Goal: Task Accomplishment & Management: Manage account settings

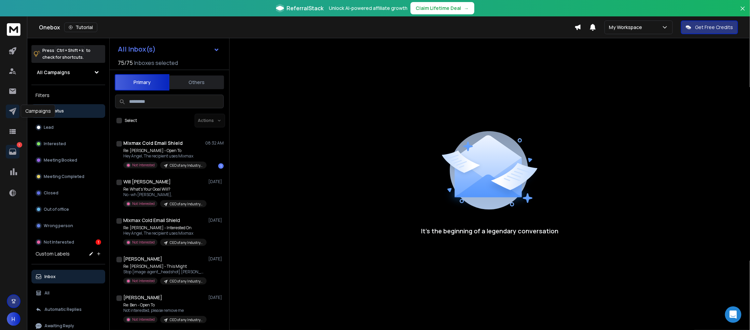
click at [9, 110] on icon at bounding box center [12, 111] width 7 height 7
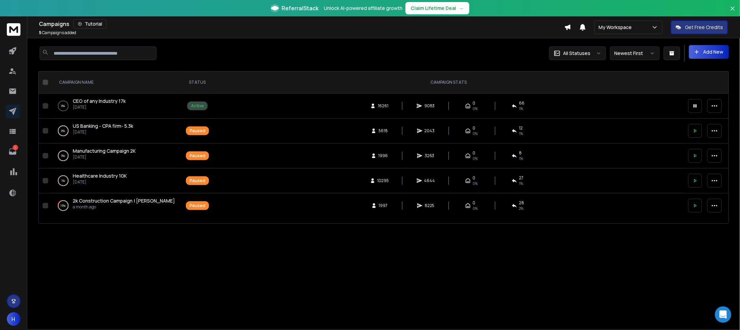
click at [696, 131] on icon at bounding box center [695, 131] width 3 height 4
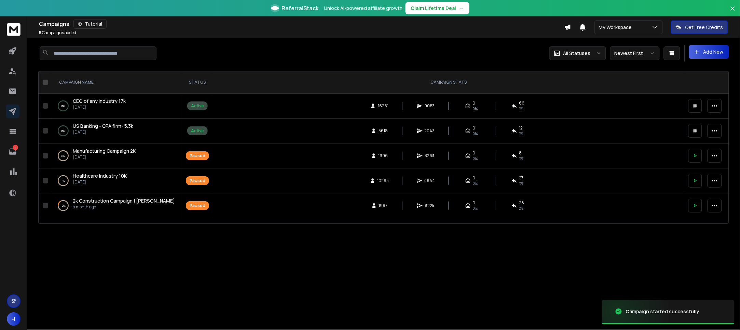
click at [697, 155] on icon at bounding box center [695, 156] width 6 height 6
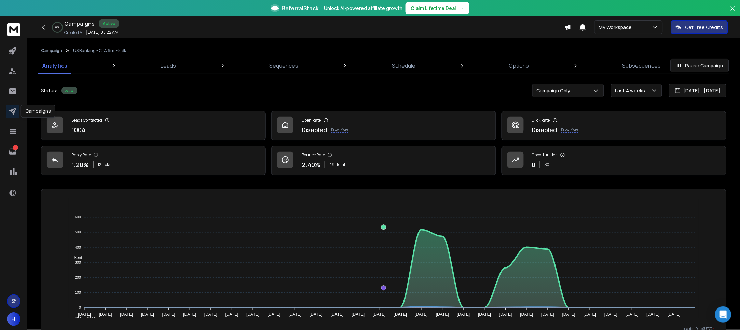
click at [9, 107] on icon at bounding box center [13, 111] width 8 height 8
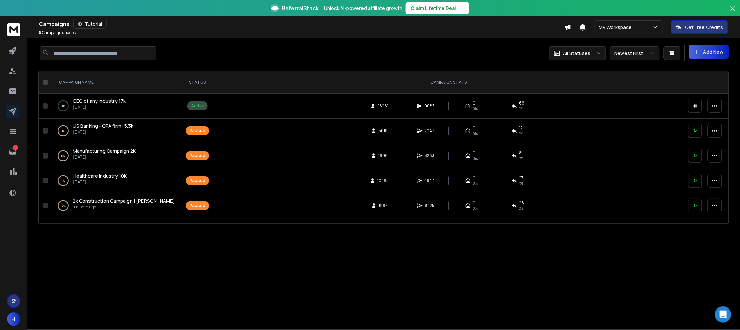
click at [112, 147] on td "3 % Manufacturing Campaign 2K 15 days ago" at bounding box center [116, 156] width 131 height 25
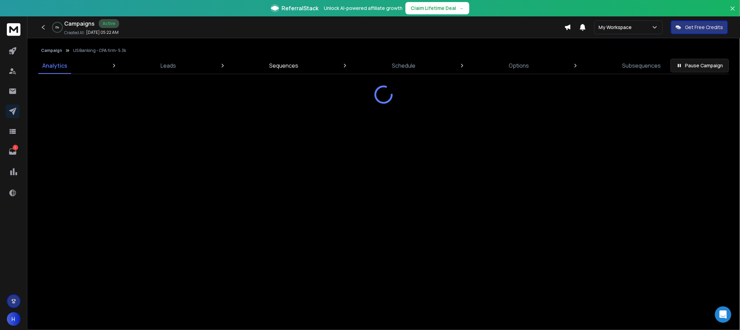
click at [285, 63] on p "Sequences" at bounding box center [284, 66] width 29 height 8
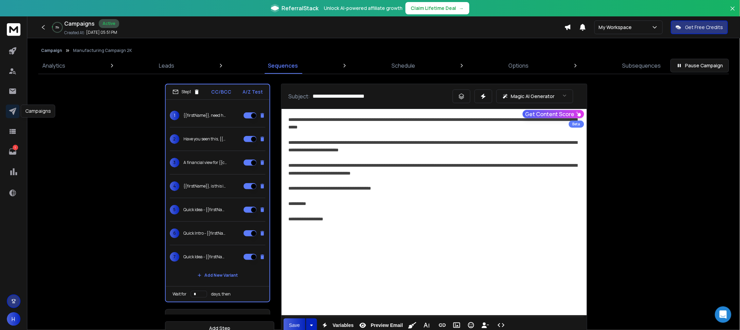
click at [12, 111] on icon at bounding box center [12, 111] width 7 height 7
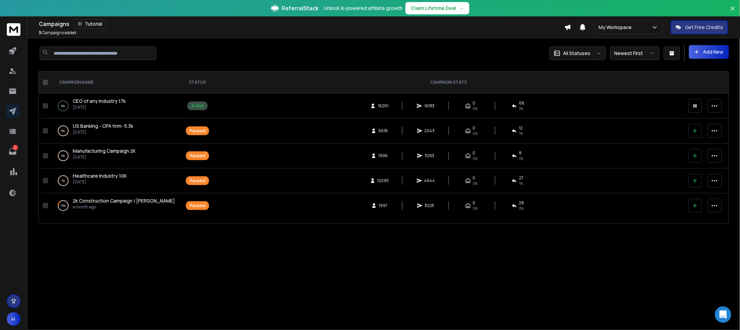
click at [694, 158] on icon at bounding box center [695, 156] width 6 height 6
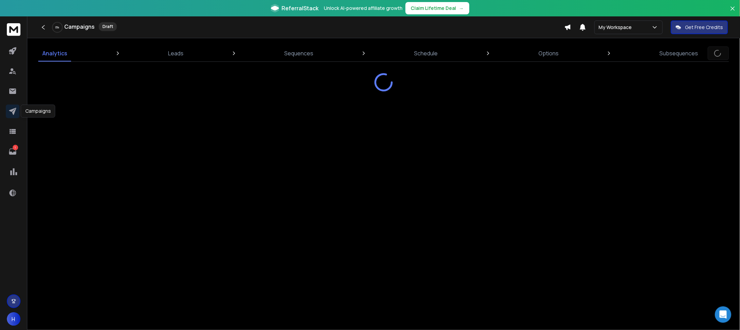
click at [12, 105] on link at bounding box center [13, 112] width 14 height 14
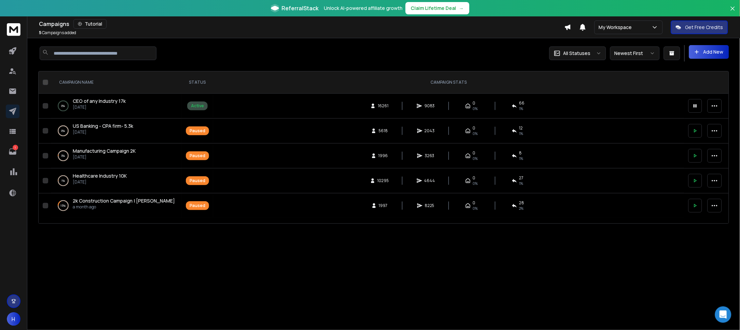
click at [698, 182] on icon at bounding box center [695, 181] width 6 height 6
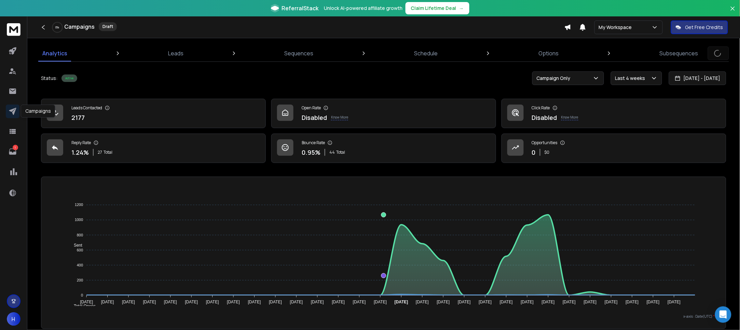
click at [17, 111] on link at bounding box center [13, 112] width 14 height 14
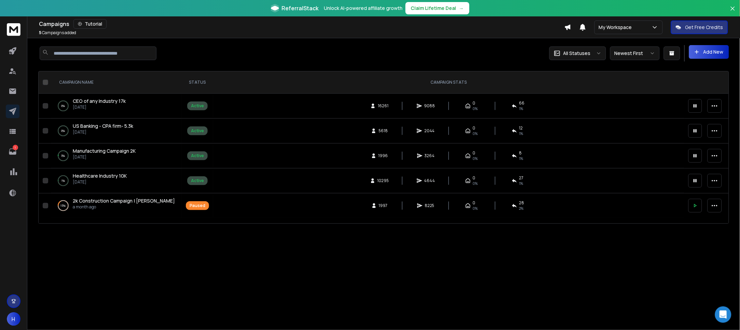
click at [103, 101] on span "CEO of any Industry 17k" at bounding box center [99, 101] width 53 height 6
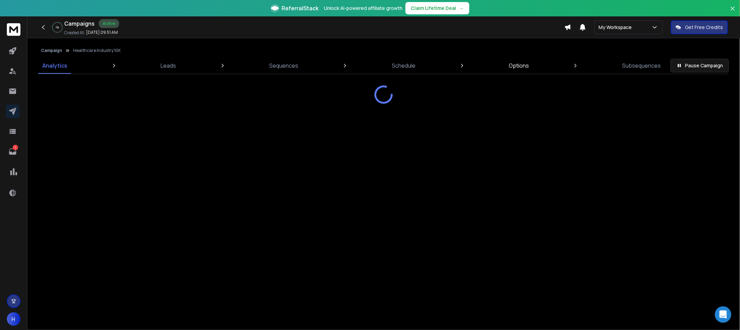
click at [533, 64] on link "Options" at bounding box center [519, 65] width 28 height 16
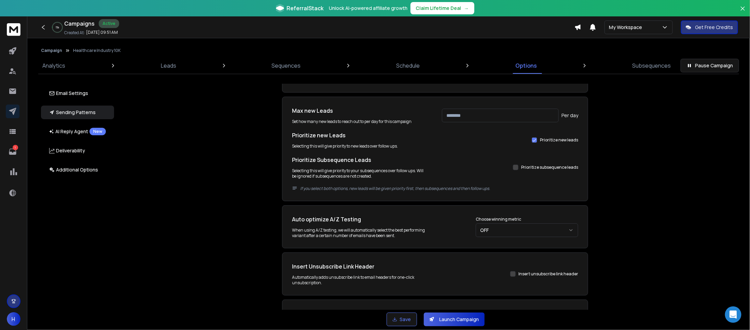
scroll to position [342, 0]
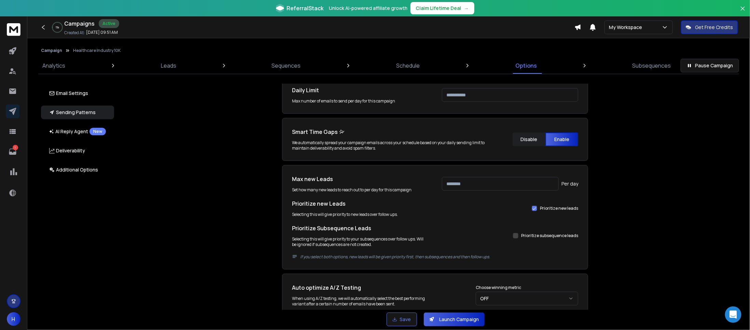
click at [532, 210] on button "Prioritize new leads" at bounding box center [534, 208] width 5 height 5
click at [394, 321] on icon "submit" at bounding box center [395, 319] width 5 height 5
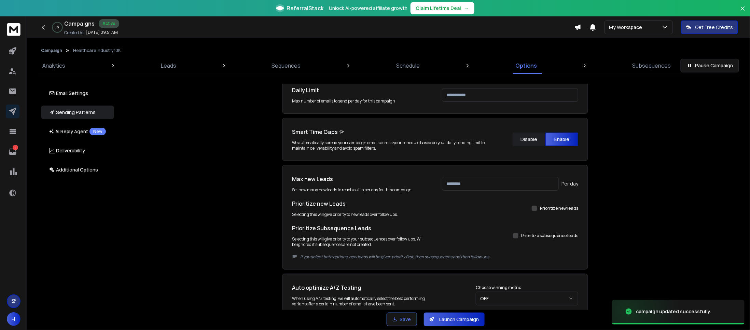
click at [455, 321] on button "Launch Campaign" at bounding box center [454, 320] width 61 height 14
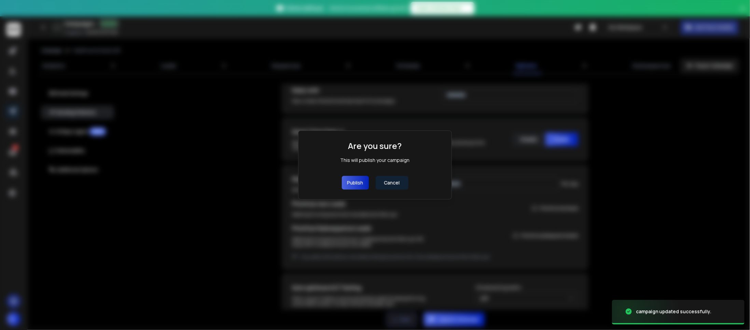
click at [356, 184] on button "Publish" at bounding box center [355, 183] width 27 height 14
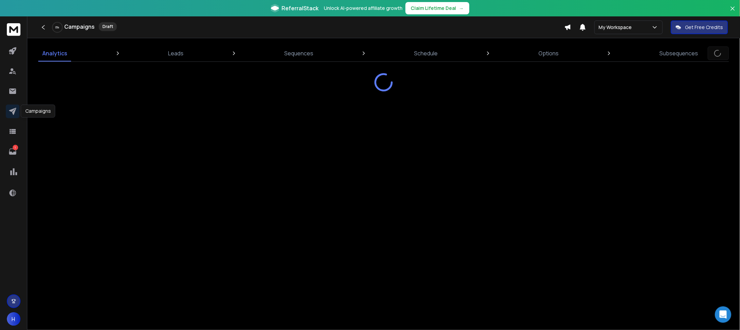
click at [15, 108] on icon at bounding box center [13, 111] width 8 height 8
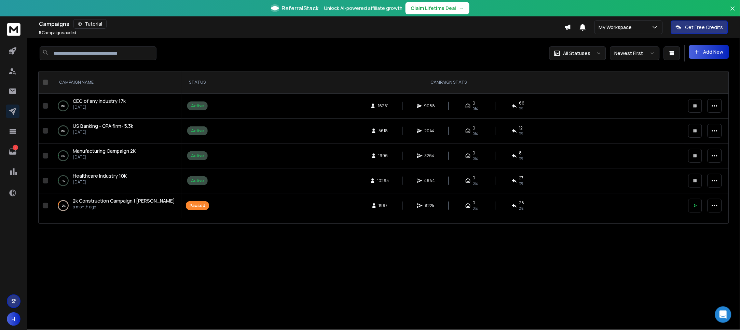
click at [100, 126] on span "US Banking - CPA firm- 5.3k" at bounding box center [103, 126] width 60 height 6
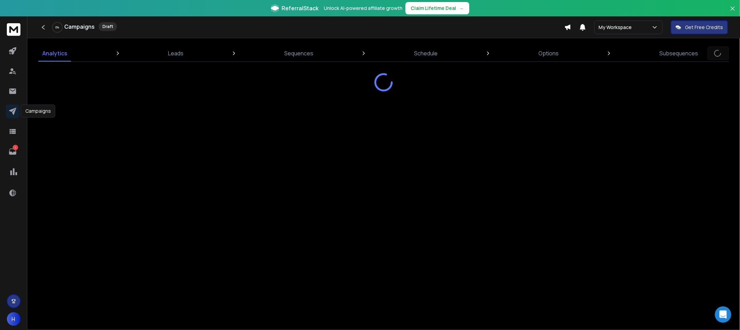
click at [6, 112] on link at bounding box center [13, 112] width 14 height 14
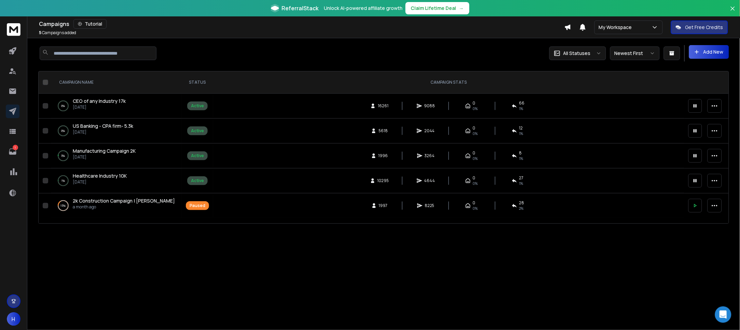
click at [103, 124] on span "US Banking - CPA firm- 5.3k" at bounding box center [103, 126] width 60 height 6
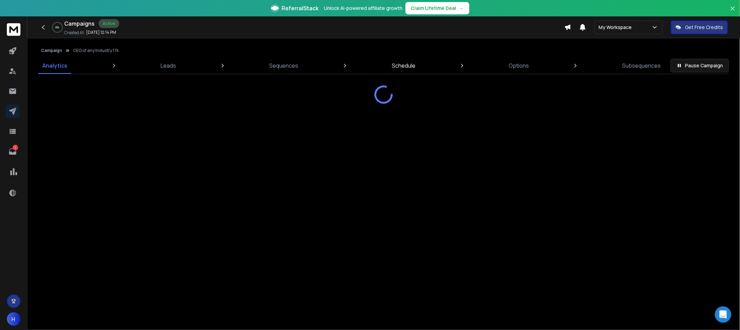
click at [404, 68] on p "Schedule" at bounding box center [404, 66] width 24 height 8
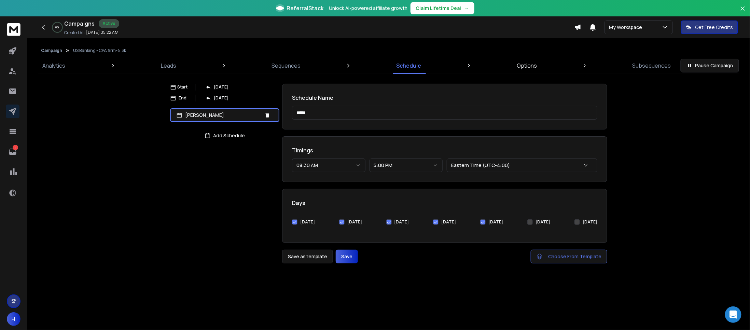
click at [521, 69] on p "Options" at bounding box center [527, 66] width 20 height 8
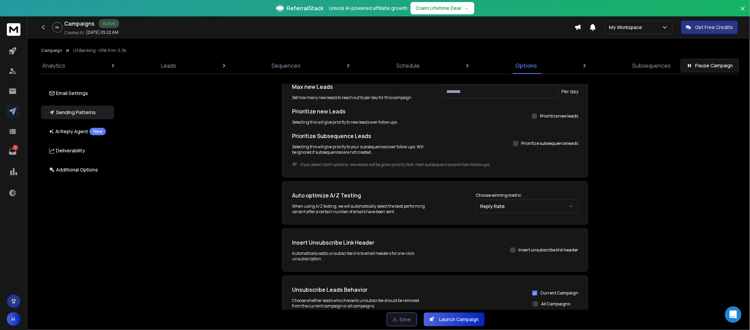
scroll to position [410, 0]
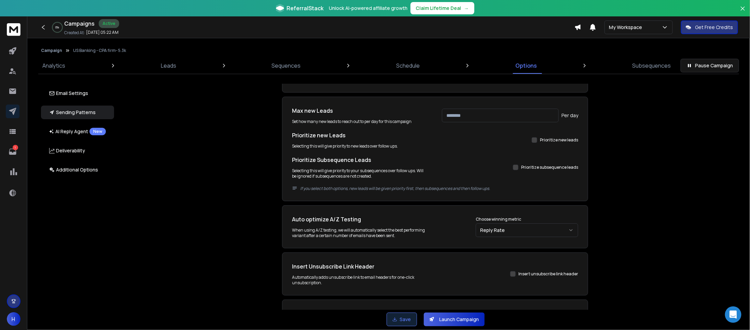
click at [404, 319] on button "Save" at bounding box center [402, 320] width 30 height 14
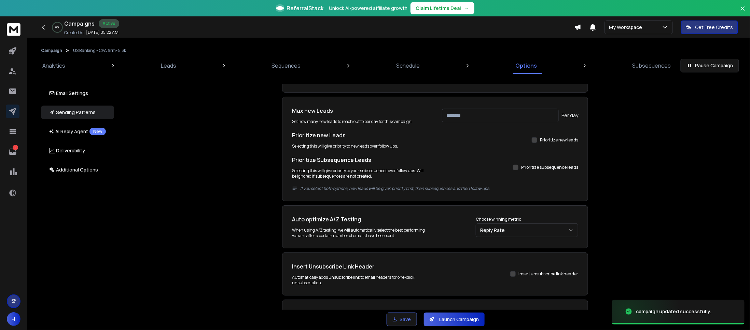
click at [445, 320] on button "Launch Campaign" at bounding box center [454, 320] width 61 height 14
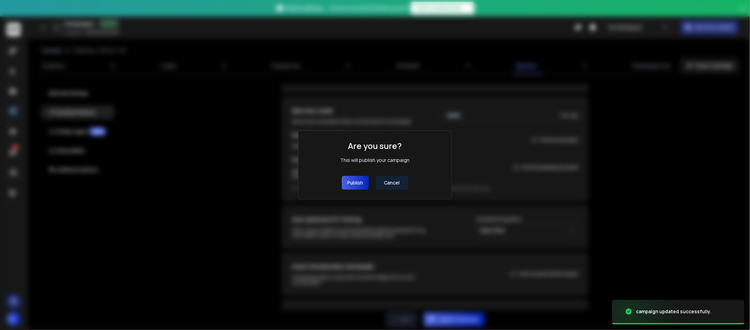
click at [356, 187] on button "Publish" at bounding box center [355, 183] width 27 height 14
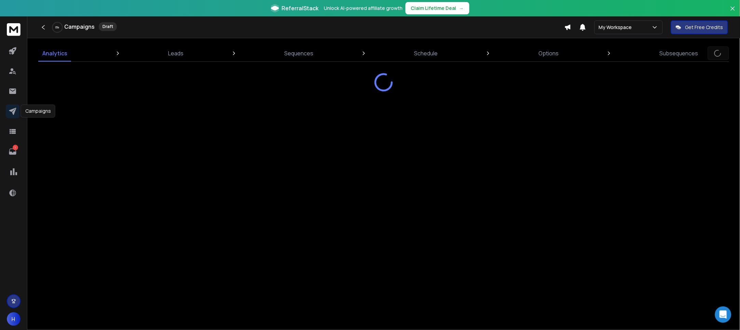
click at [14, 110] on icon at bounding box center [13, 111] width 8 height 8
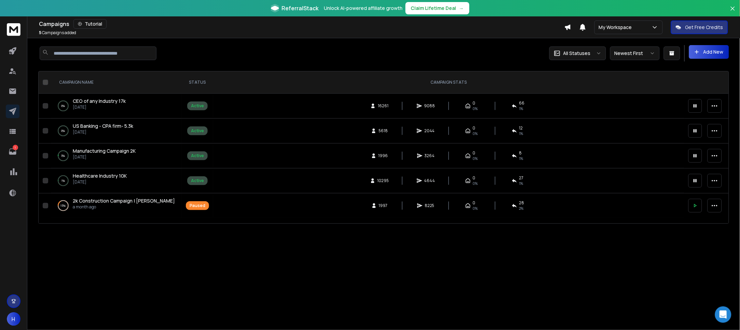
click at [115, 151] on span "Manufacturing Campaign 2K" at bounding box center [104, 151] width 63 height 6
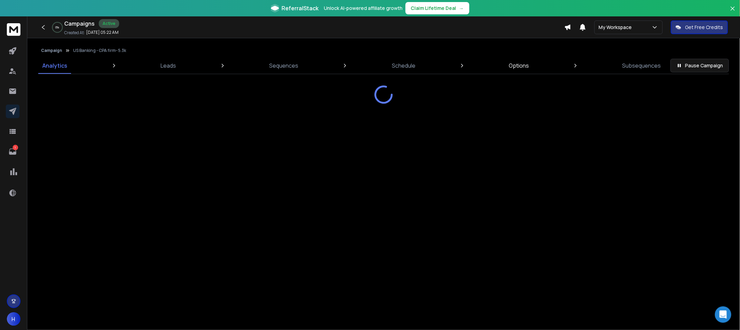
click at [527, 67] on p "Options" at bounding box center [519, 66] width 20 height 8
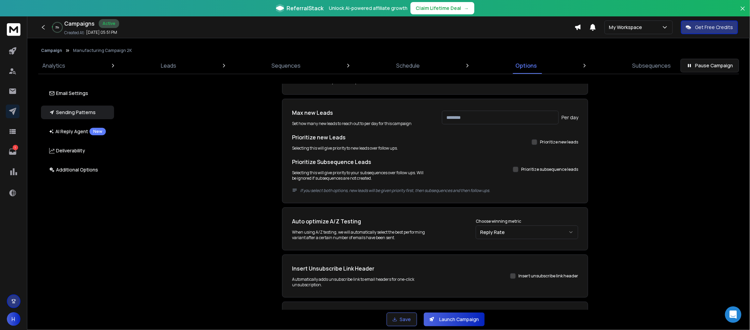
scroll to position [449, 0]
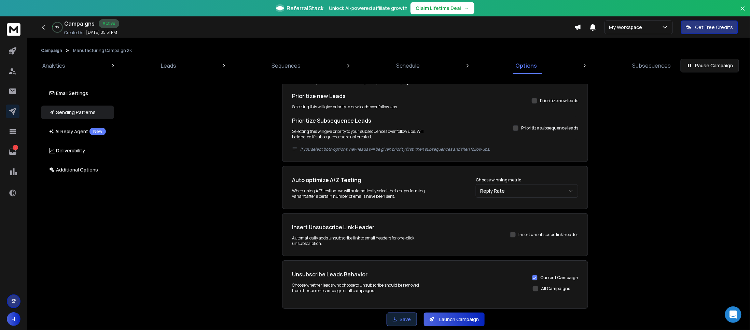
click at [394, 317] on button "Save" at bounding box center [402, 320] width 30 height 14
click at [444, 323] on button "Launch Campaign" at bounding box center [454, 320] width 61 height 14
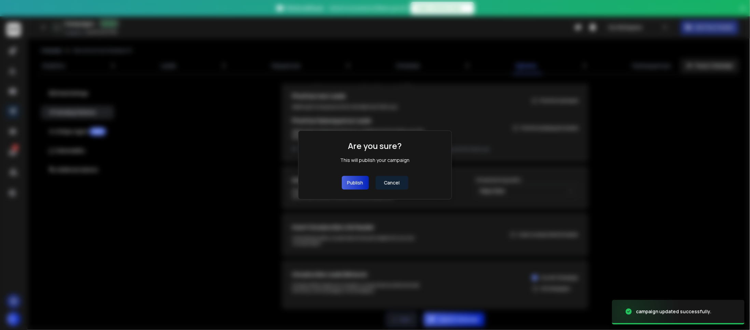
click at [349, 182] on button "Publish" at bounding box center [355, 183] width 27 height 14
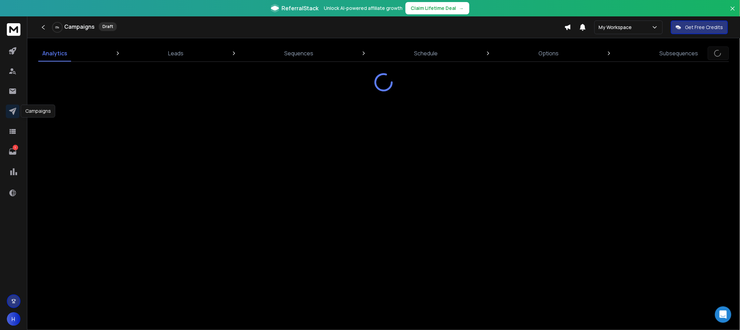
click at [10, 114] on icon at bounding box center [13, 111] width 8 height 8
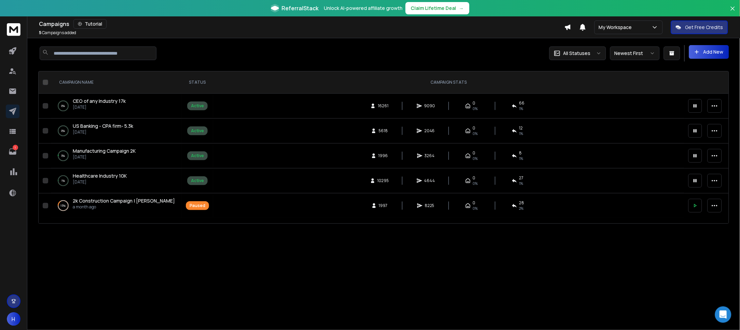
click at [107, 175] on span "Healthcare Industry 10K" at bounding box center [100, 176] width 54 height 6
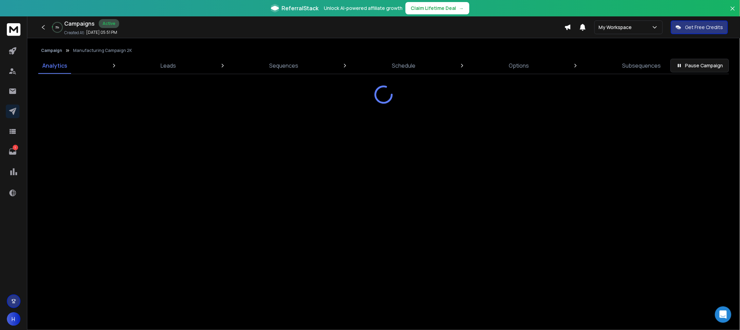
click at [535, 67] on div "Analytics Leads Sequences Schedule Options Subsequences" at bounding box center [351, 65] width 627 height 16
click at [522, 67] on p "Options" at bounding box center [519, 66] width 20 height 8
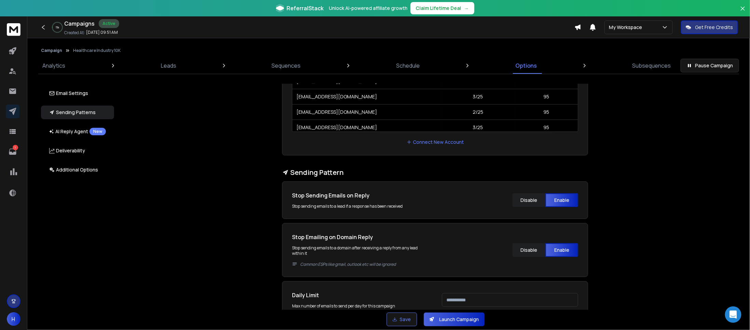
scroll to position [381, 0]
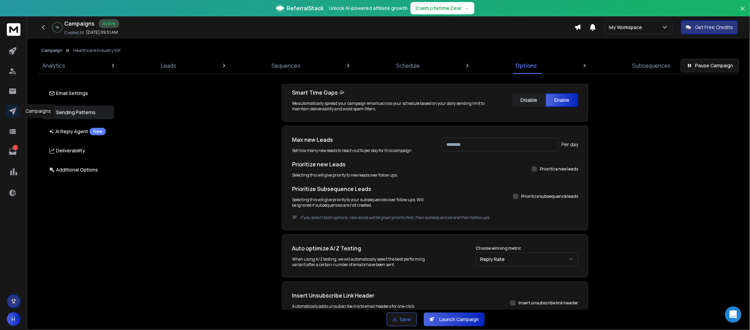
click at [11, 108] on icon at bounding box center [13, 111] width 8 height 8
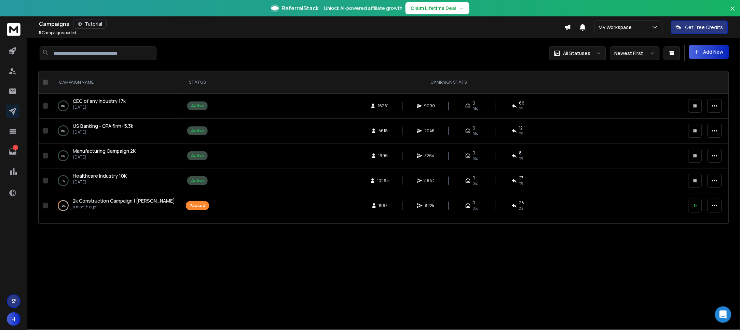
click at [106, 174] on span "Healthcare Industry 10K" at bounding box center [100, 176] width 54 height 6
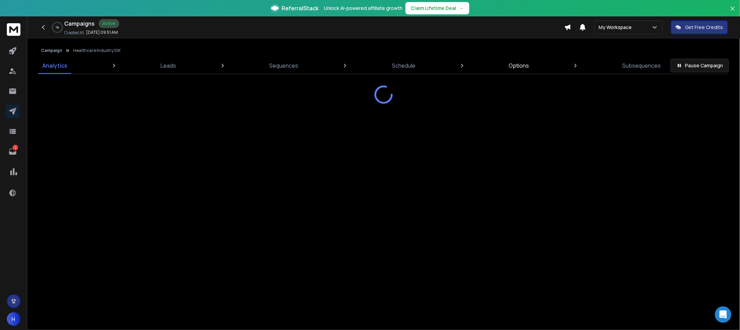
click at [518, 70] on link "Options" at bounding box center [519, 65] width 28 height 16
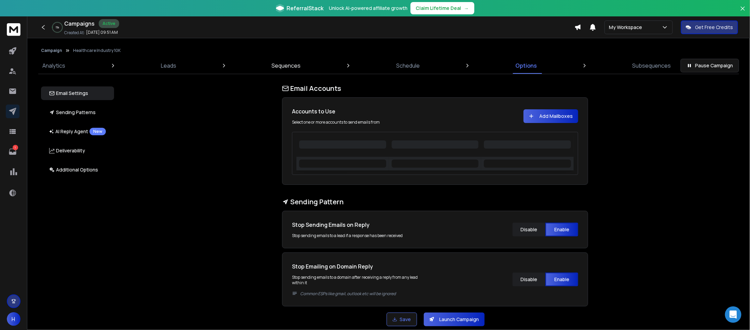
click at [281, 64] on p "Sequences" at bounding box center [286, 66] width 29 height 8
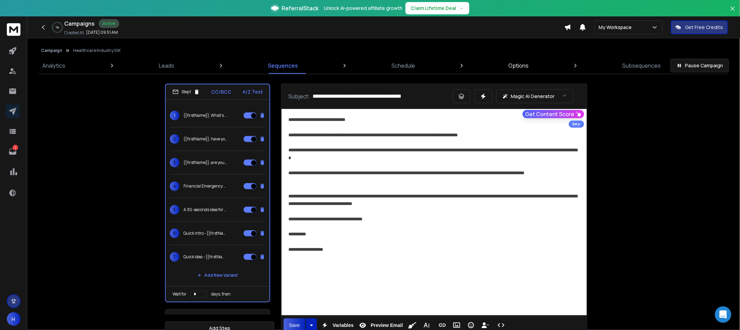
click at [527, 65] on p "Options" at bounding box center [519, 66] width 20 height 8
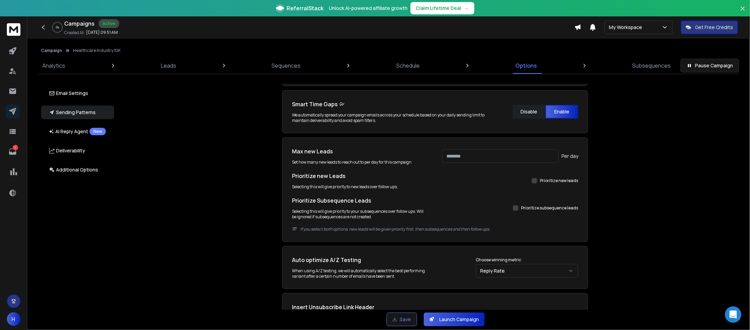
scroll to position [381, 0]
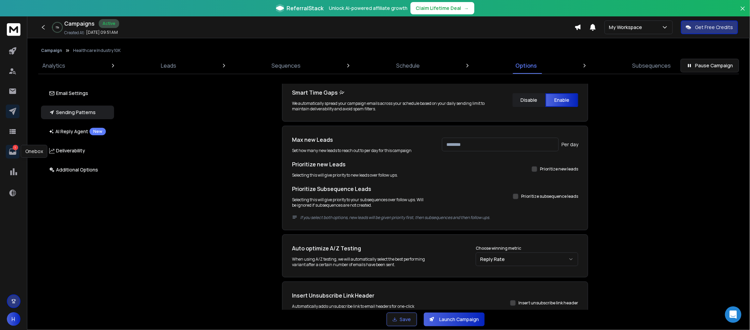
click at [16, 146] on p "1" at bounding box center [15, 147] width 5 height 5
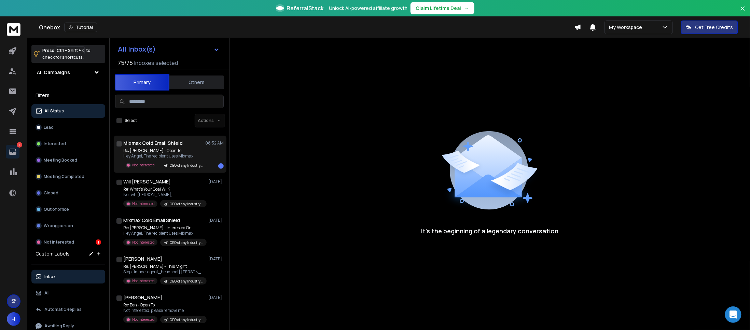
click at [177, 145] on h1 "Mixmax Cold Email Shield" at bounding box center [152, 143] width 59 height 7
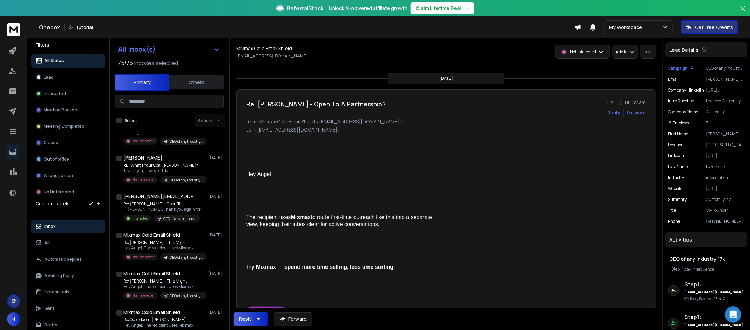
scroll to position [83, 0]
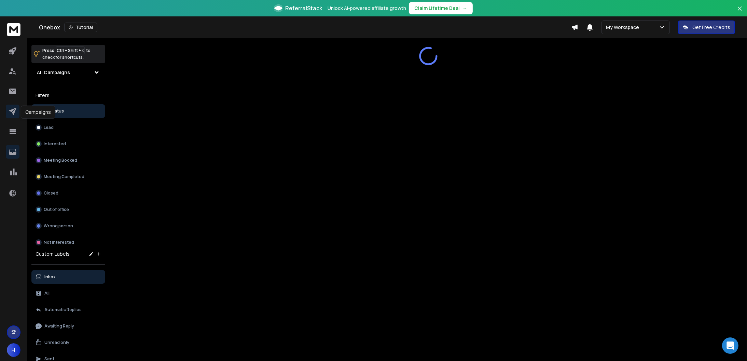
click at [9, 111] on icon at bounding box center [13, 111] width 8 height 8
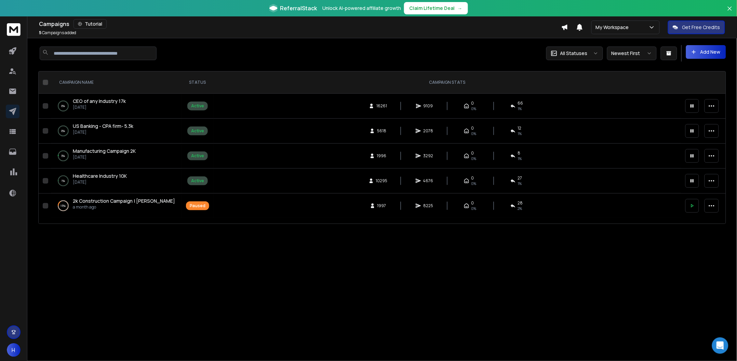
click at [691, 128] on icon at bounding box center [692, 131] width 6 height 6
click at [9, 152] on icon at bounding box center [12, 152] width 7 height 6
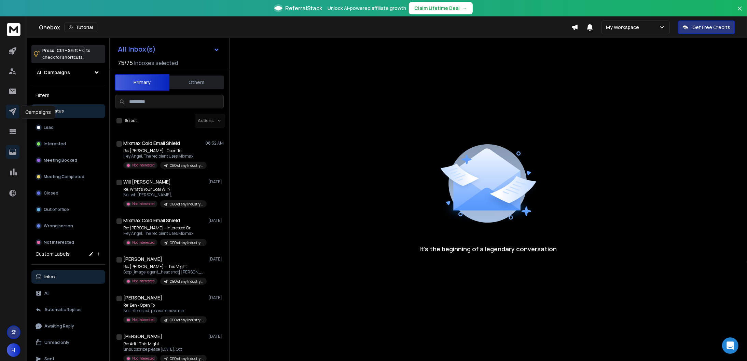
click at [9, 112] on icon at bounding box center [13, 111] width 8 height 8
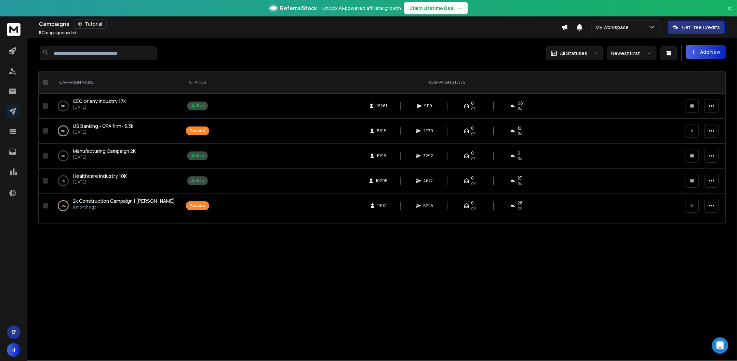
click at [121, 98] on span "CEO of any Industry 17k" at bounding box center [99, 101] width 53 height 6
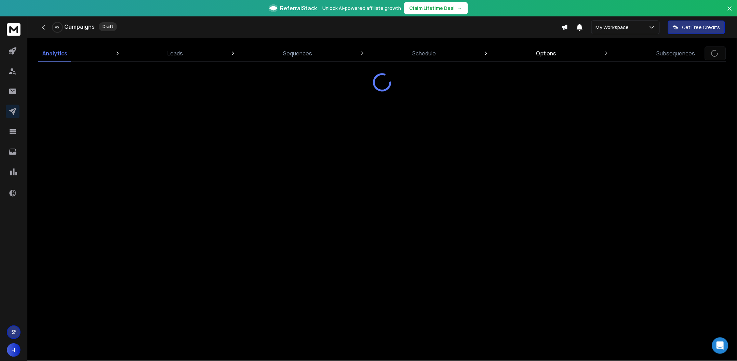
click at [548, 57] on link "Options" at bounding box center [546, 53] width 28 height 16
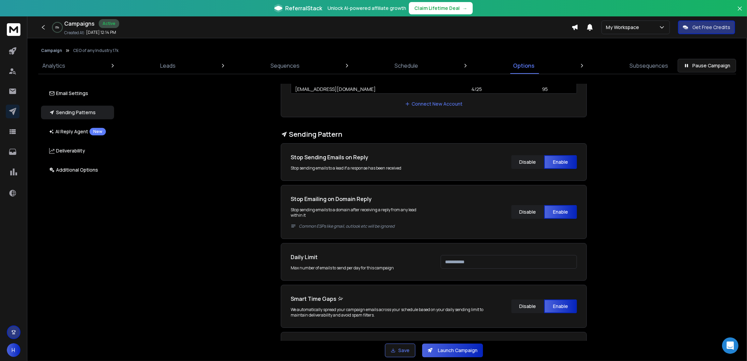
scroll to position [273, 0]
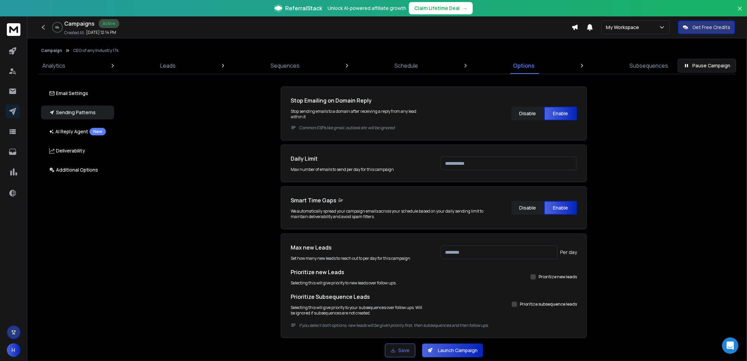
click at [531, 280] on button "Prioritize new leads" at bounding box center [533, 276] width 5 height 5
click at [399, 353] on button "Save" at bounding box center [400, 350] width 30 height 14
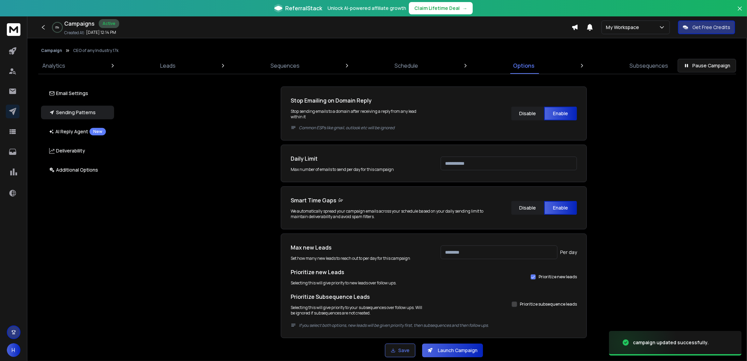
click at [452, 343] on button "Launch Campaign" at bounding box center [452, 350] width 61 height 14
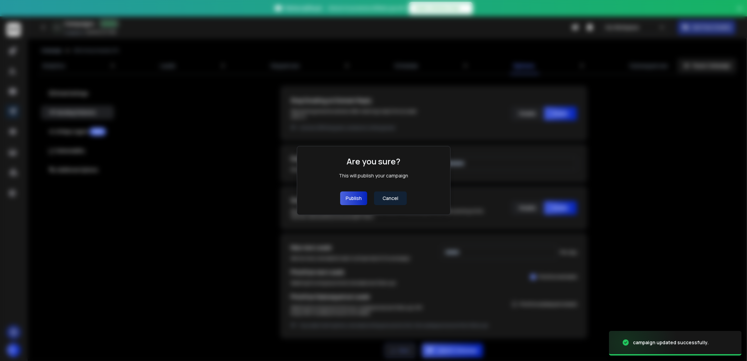
click at [358, 202] on button "Publish" at bounding box center [353, 198] width 27 height 14
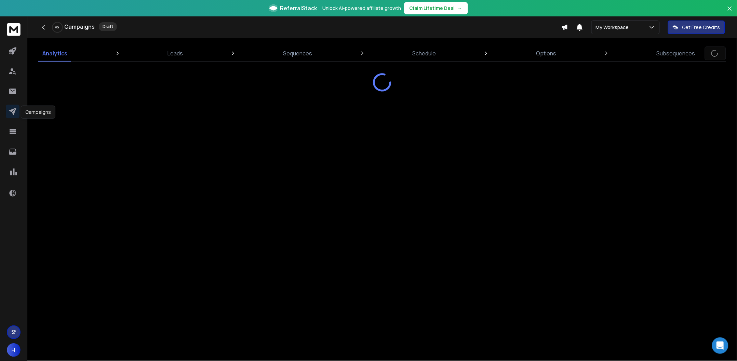
click at [12, 109] on icon at bounding box center [13, 111] width 8 height 8
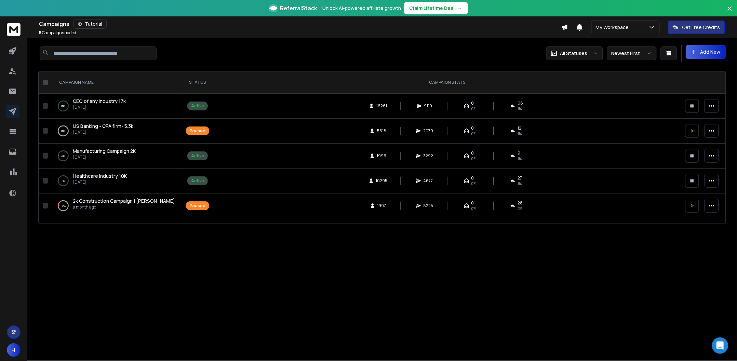
click at [692, 157] on icon at bounding box center [692, 156] width 6 height 6
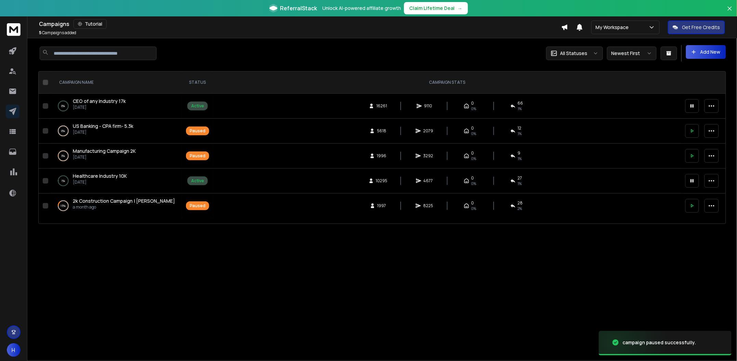
click at [691, 182] on icon at bounding box center [692, 180] width 3 height 3
click at [11, 158] on link at bounding box center [13, 152] width 14 height 14
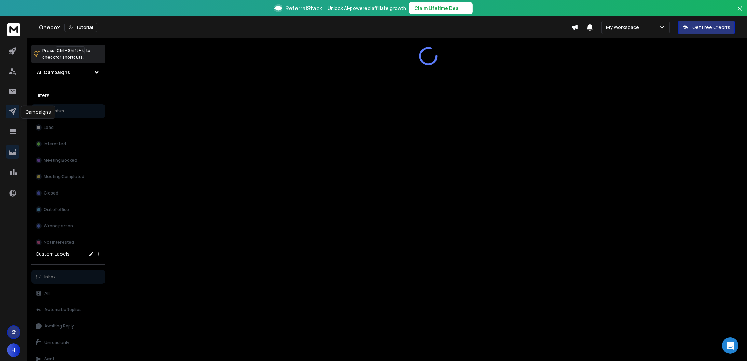
click at [10, 111] on icon at bounding box center [12, 111] width 7 height 7
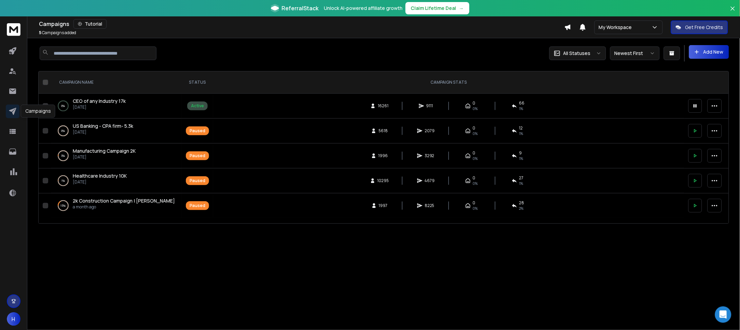
click at [109, 173] on span "Healthcare Industry 10K" at bounding box center [100, 176] width 54 height 6
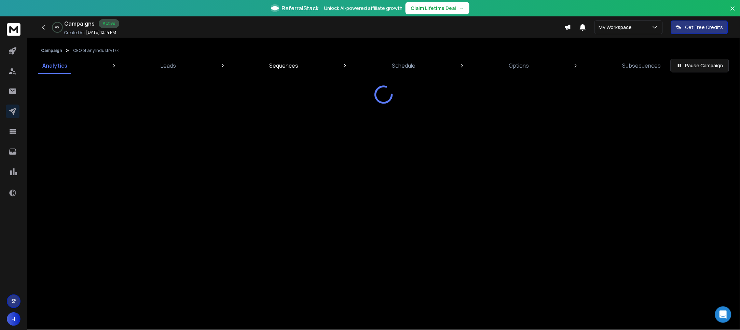
click at [294, 64] on p "Sequences" at bounding box center [284, 66] width 29 height 8
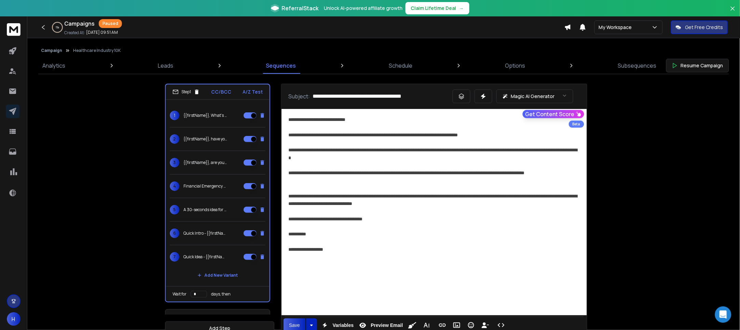
click at [217, 113] on p "{{firstName}}, What's your financial goal ?" at bounding box center [206, 115] width 44 height 5
click at [204, 139] on p "{{firstName}}, have you seen this?" at bounding box center [206, 138] width 44 height 5
type input "**********"
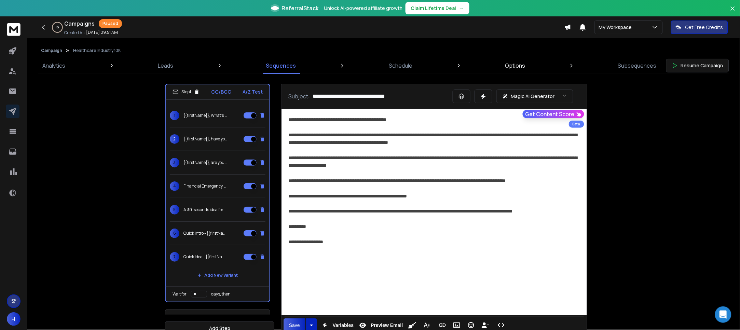
click at [520, 67] on p "Options" at bounding box center [515, 66] width 20 height 8
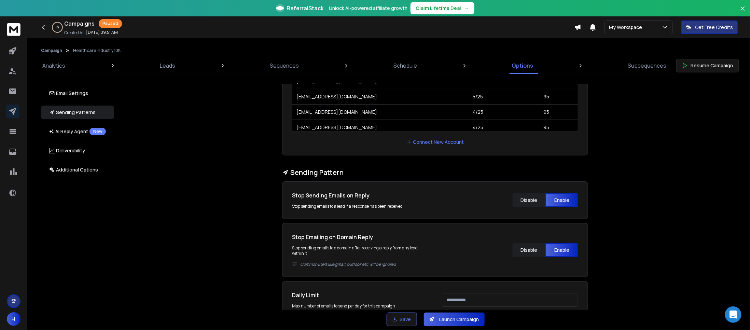
scroll to position [244, 0]
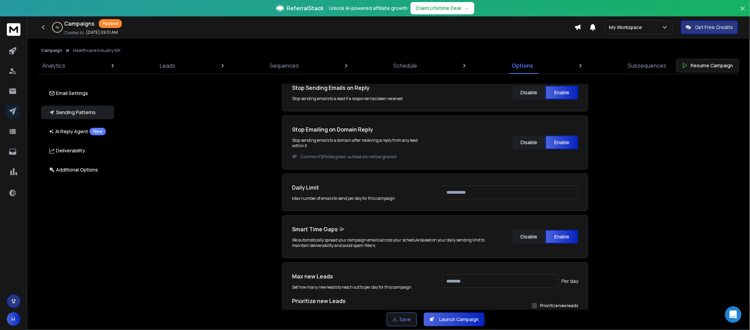
click at [471, 192] on input "****" at bounding box center [510, 193] width 136 height 14
type input "*"
type input "***"
click at [465, 276] on input "****" at bounding box center [500, 281] width 117 height 14
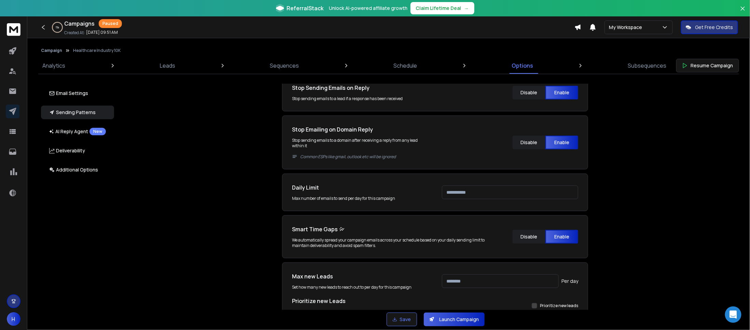
type input "*"
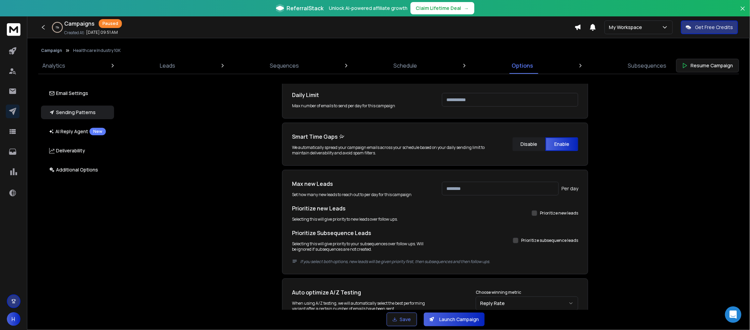
scroll to position [313, 0]
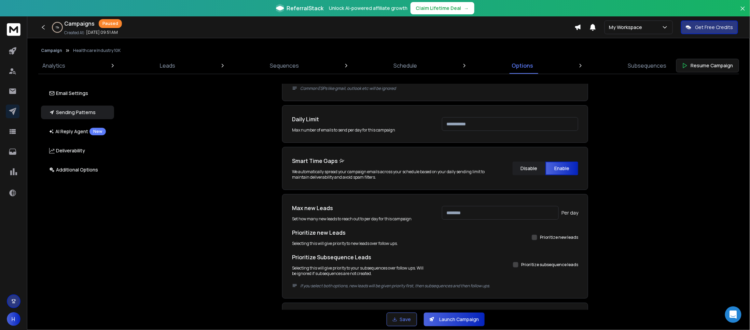
type input "***"
click at [532, 237] on button "Prioritize new leads" at bounding box center [534, 237] width 5 height 5
click at [396, 321] on icon "submit" at bounding box center [395, 319] width 5 height 5
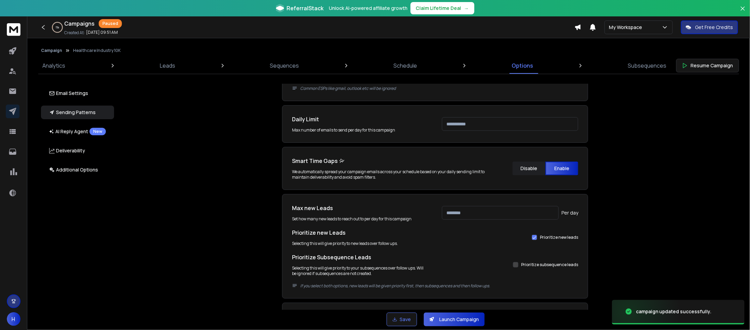
click at [467, 320] on button "Launch Campaign" at bounding box center [454, 320] width 61 height 14
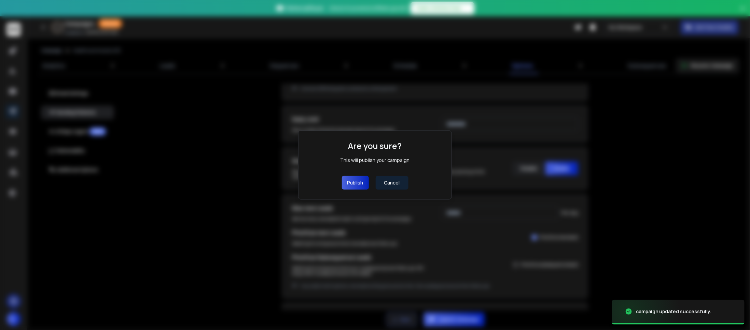
click at [353, 185] on button "Publish" at bounding box center [355, 183] width 27 height 14
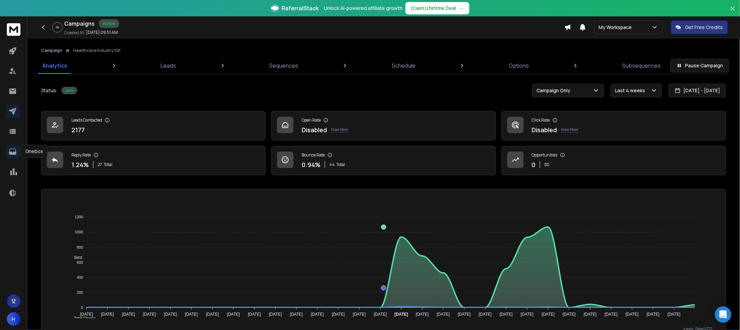
click at [13, 149] on icon at bounding box center [12, 152] width 7 height 6
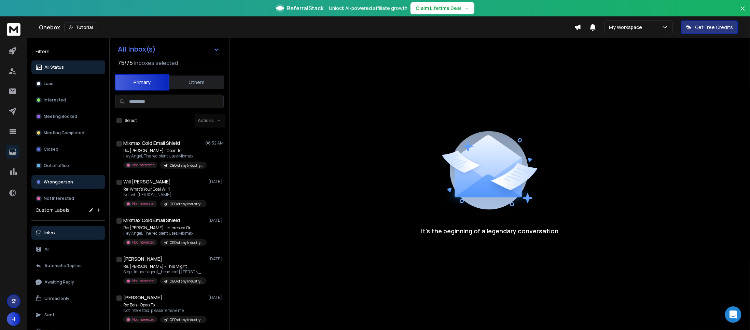
scroll to position [68, 0]
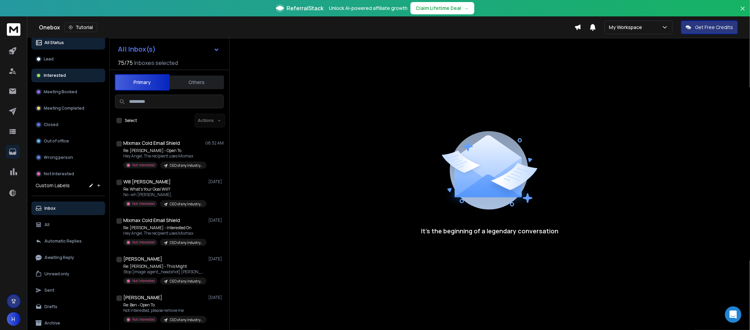
click at [45, 75] on p "Interested" at bounding box center [55, 75] width 22 height 5
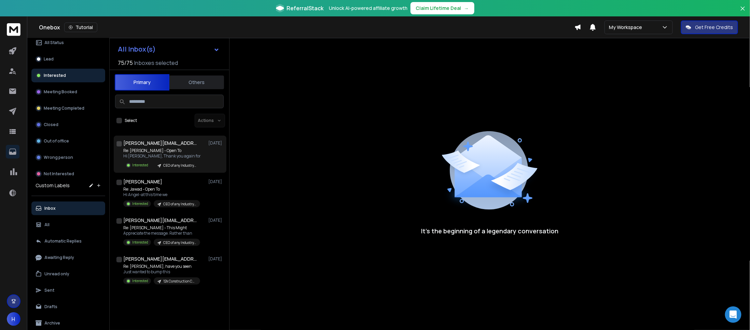
click at [168, 162] on div "CEO of any Industry 17k" at bounding box center [177, 165] width 46 height 7
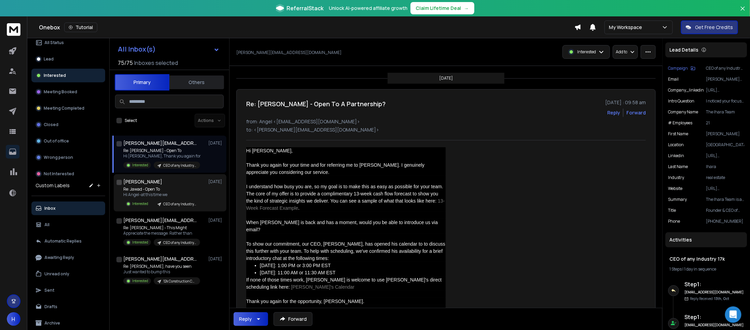
click at [165, 180] on div "[PERSON_NAME] [DATE]" at bounding box center [173, 181] width 100 height 7
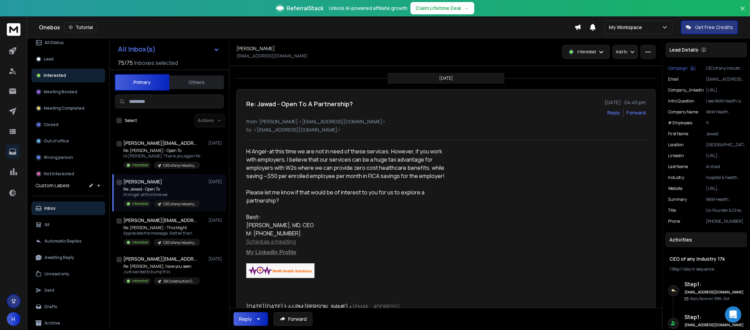
click at [246, 316] on div "Reply" at bounding box center [245, 319] width 13 height 7
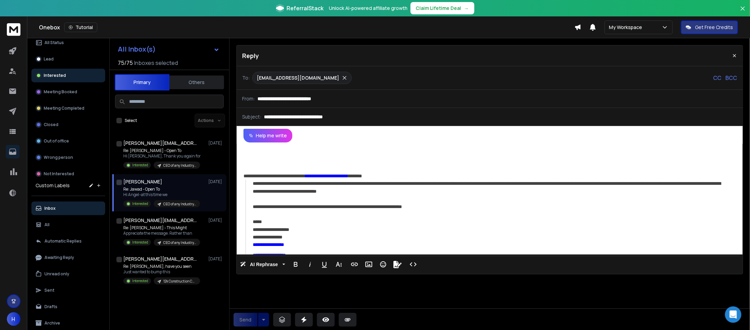
click at [280, 154] on div at bounding box center [490, 153] width 493 height 8
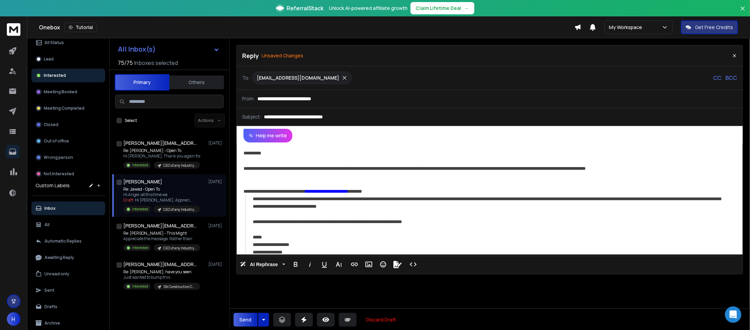
click at [666, 168] on div "**********" at bounding box center [484, 169] width 481 height 8
click at [248, 316] on button "Send" at bounding box center [246, 320] width 24 height 14
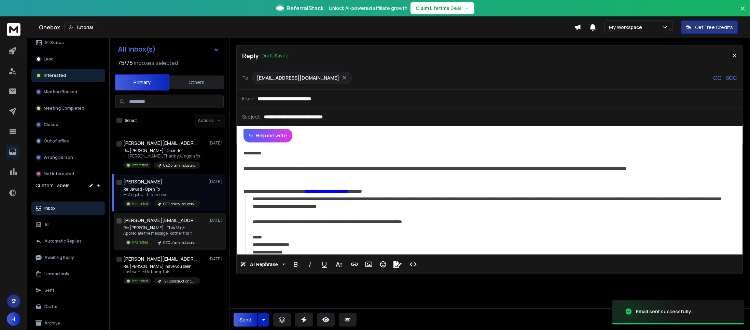
click at [193, 235] on p "Appreciate the message. Rather than" at bounding box center [161, 233] width 77 height 5
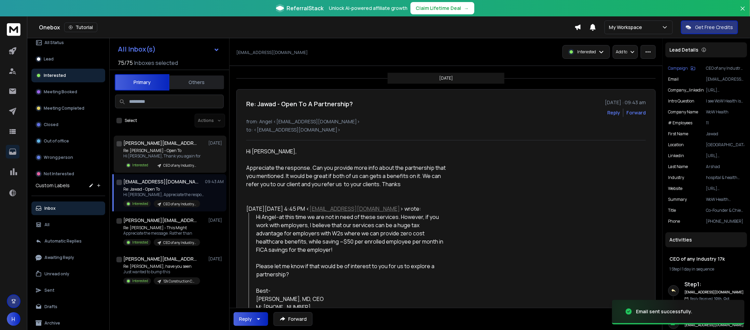
click at [178, 150] on p "Re: [PERSON_NAME] - Open To" at bounding box center [162, 150] width 78 height 5
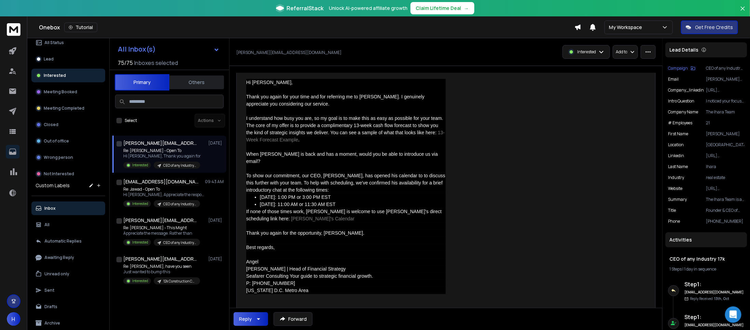
drag, startPoint x: 739, startPoint y: 224, endPoint x: 663, endPoint y: 78, distance: 163.7
click at [663, 78] on div "Lead Details Campaign CEO of any Industry 17k Email [PERSON_NAME][EMAIL_ADDRESS…" at bounding box center [706, 203] width 87 height 330
copy div "Email [PERSON_NAME][EMAIL_ADDRESS][DOMAIN_NAME] company_linkedin [URL][DOMAIN_N…"
click at [10, 94] on icon at bounding box center [13, 91] width 8 height 8
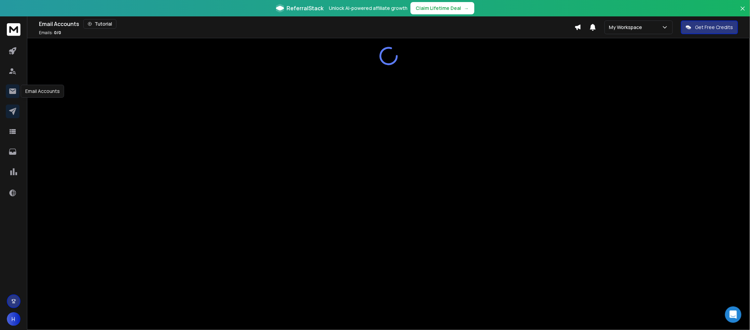
click at [15, 110] on icon at bounding box center [12, 111] width 7 height 7
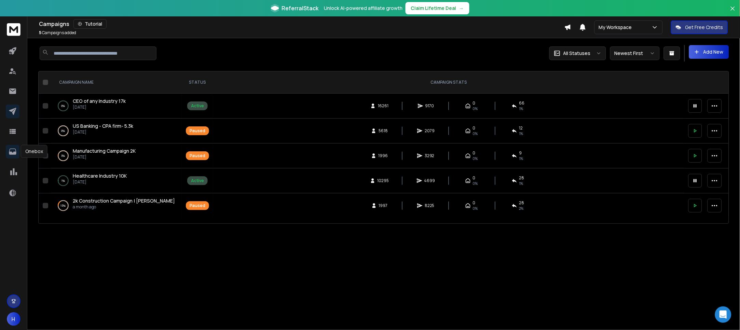
click at [13, 152] on icon at bounding box center [12, 152] width 7 height 6
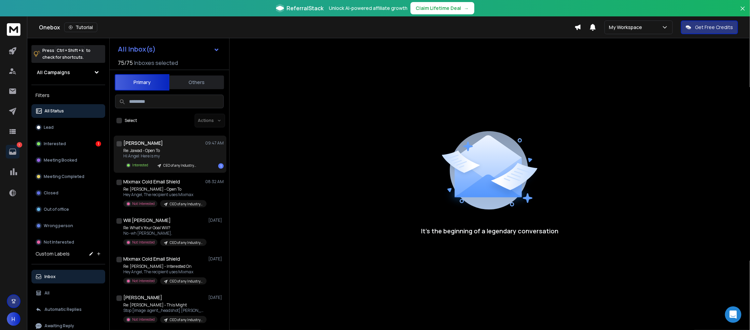
click at [171, 147] on div "[PERSON_NAME] 09:47 AM Re: Jawad - Open To Hi Angel: Here is my Interested CEO …" at bounding box center [173, 154] width 100 height 29
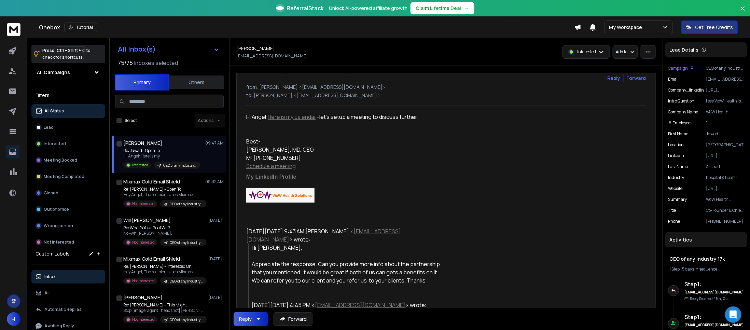
scroll to position [68, 0]
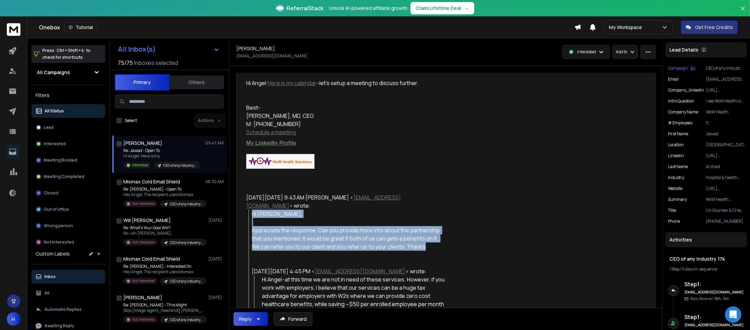
copy blockquote "Hi [PERSON_NAME], Appreciate the response. Can you provide more info about the …"
drag, startPoint x: 439, startPoint y: 245, endPoint x: 193, endPoint y: 138, distance: 267.9
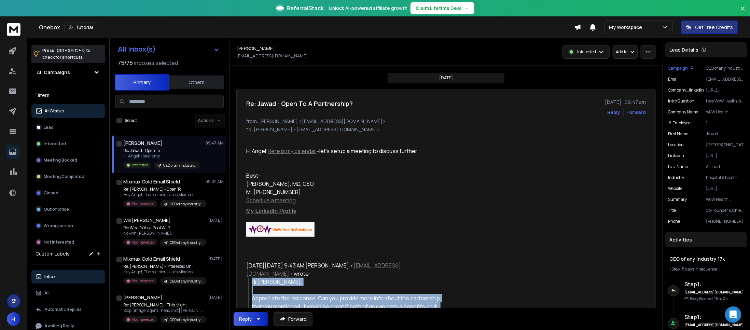
scroll to position [0, 0]
click at [302, 151] on link "Here is my calendar" at bounding box center [292, 152] width 49 height 8
drag, startPoint x: 744, startPoint y: 221, endPoint x: 671, endPoint y: 76, distance: 162.6
click at [669, 78] on div "Campaign CEO of any Industry 17k Email [EMAIL_ADDRESS][DOMAIN_NAME] company_lin…" at bounding box center [707, 144] width 82 height 175
copy div "Email [EMAIL_ADDRESS][DOMAIN_NAME] company_linkedin [URL][DOMAIN_NAME] Intro Qu…"
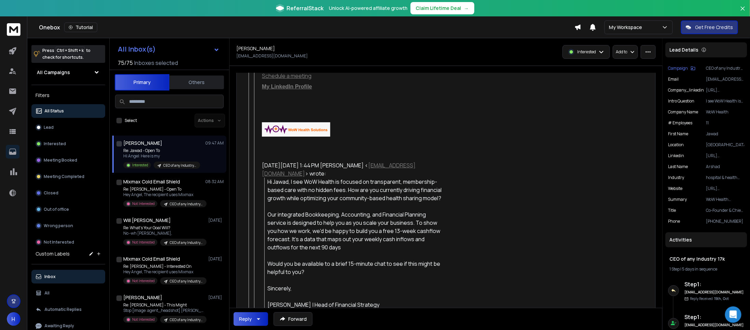
scroll to position [252, 0]
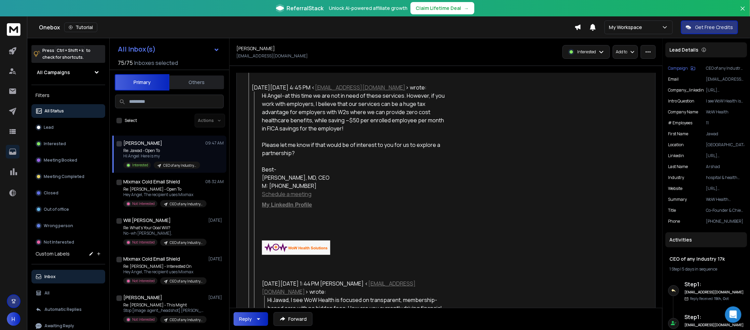
click at [731, 155] on p "[URL][DOMAIN_NAME]" at bounding box center [726, 155] width 38 height 5
click at [721, 200] on p "WoW Health Solutions is a membership-based healthcare provider that seeks to ma…" at bounding box center [726, 199] width 38 height 5
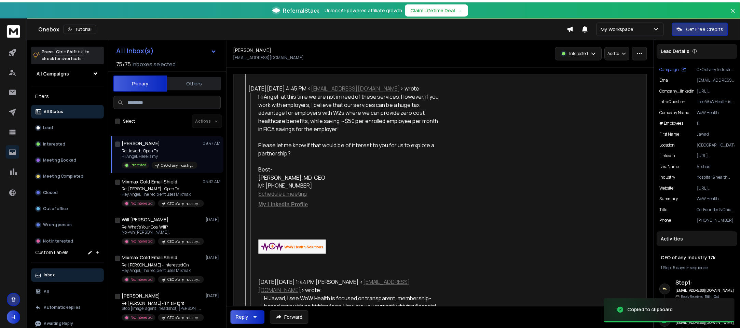
scroll to position [184, 0]
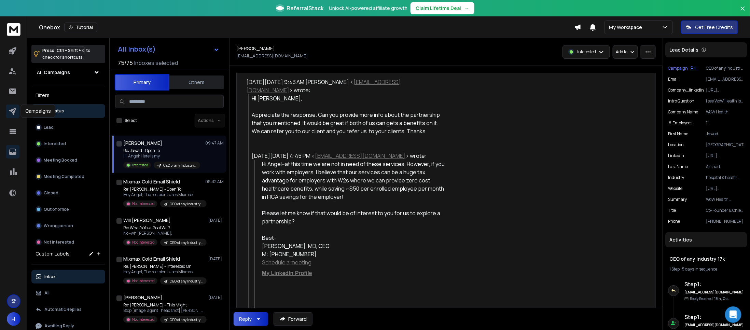
click at [13, 113] on icon at bounding box center [12, 111] width 7 height 7
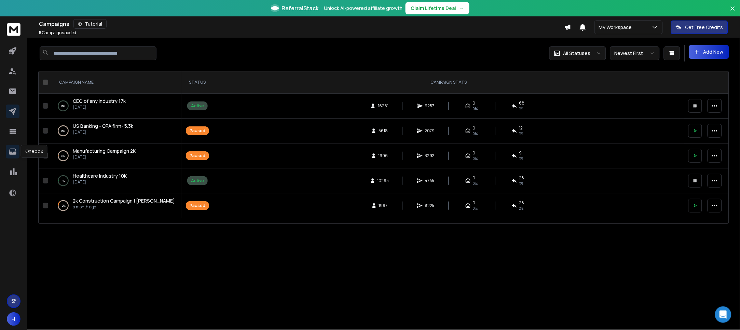
click at [10, 150] on icon at bounding box center [13, 152] width 8 height 8
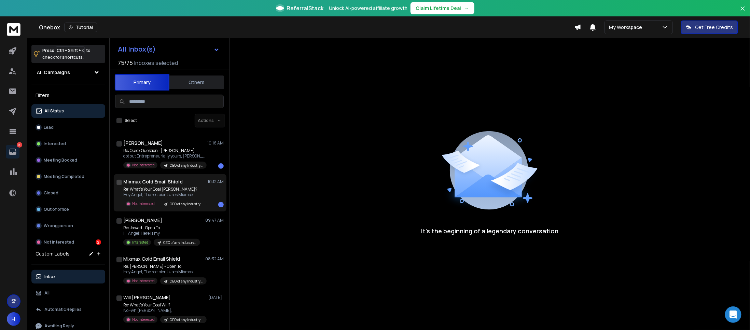
click at [201, 188] on p "Re: What's Your Goal [PERSON_NAME]?" at bounding box center [164, 189] width 82 height 5
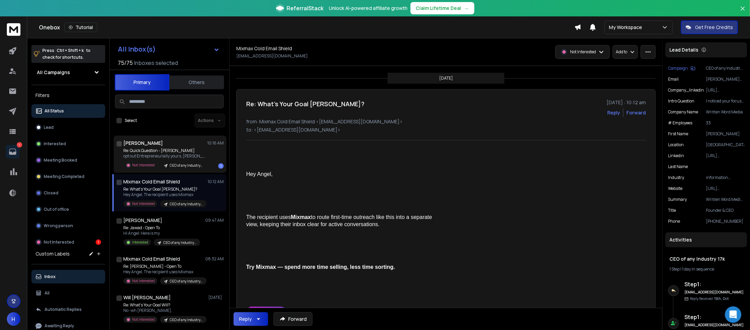
click at [211, 155] on div "Re: Quick Question - [PERSON_NAME] opt out Entrepreneurially yours, [PERSON_NAM…" at bounding box center [173, 158] width 100 height 21
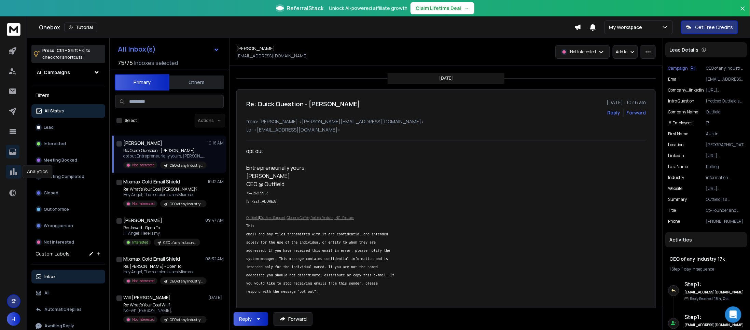
click at [16, 165] on link at bounding box center [14, 172] width 16 height 16
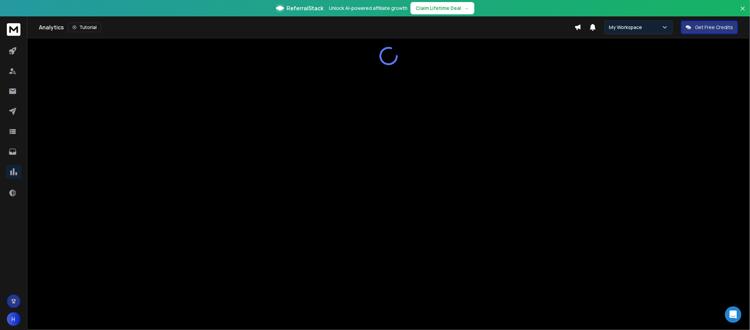
click at [647, 31] on button "My Workspace" at bounding box center [639, 28] width 68 height 14
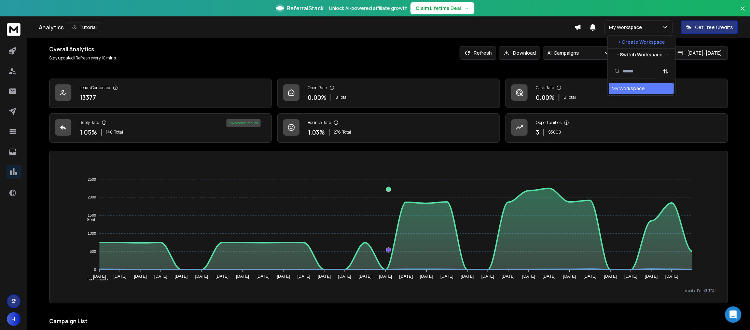
click at [687, 114] on link "Opportunities 3 $ 3000" at bounding box center [617, 127] width 223 height 29
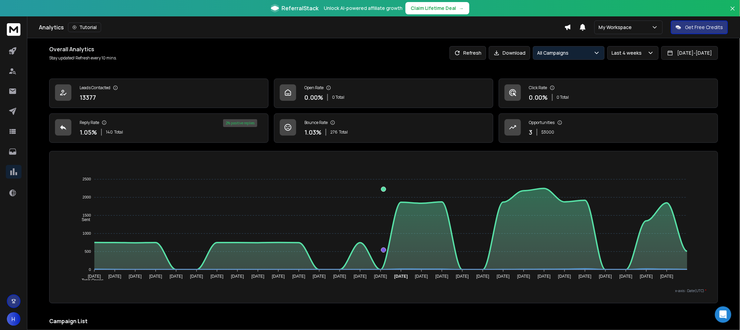
click at [541, 56] on p "All Campaigns" at bounding box center [555, 53] width 34 height 7
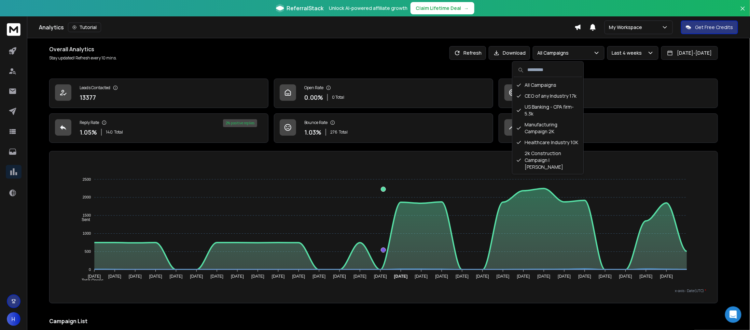
click at [644, 81] on link "Click Rate 0.00 % 0 Total" at bounding box center [608, 93] width 219 height 29
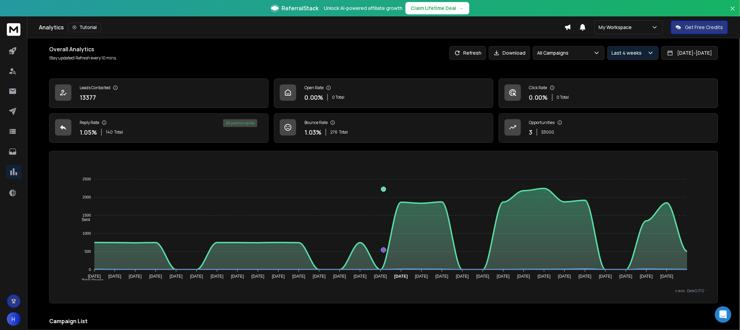
click at [612, 51] on p "Last 4 weeks" at bounding box center [628, 53] width 33 height 7
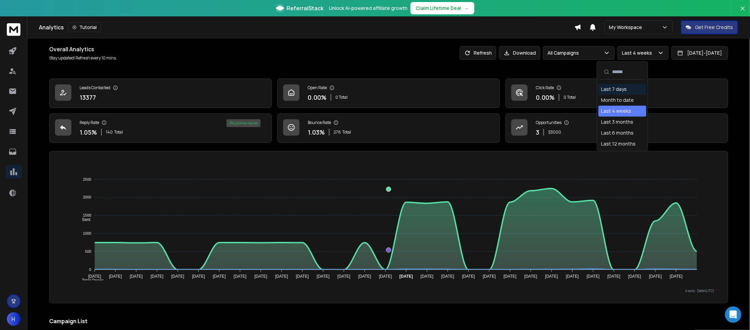
click at [628, 90] on div "Last 7 days" at bounding box center [623, 89] width 48 height 11
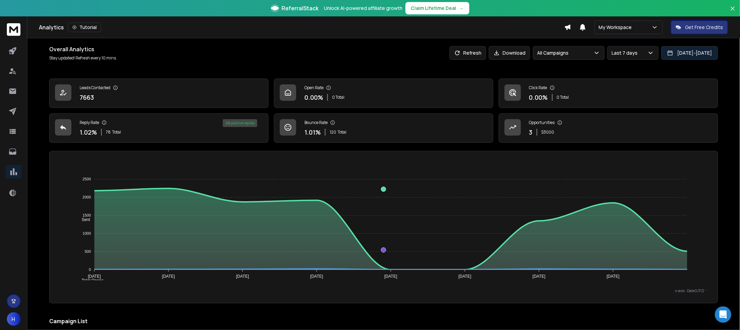
click at [673, 57] on button "[DATE] - [DATE]" at bounding box center [690, 53] width 57 height 14
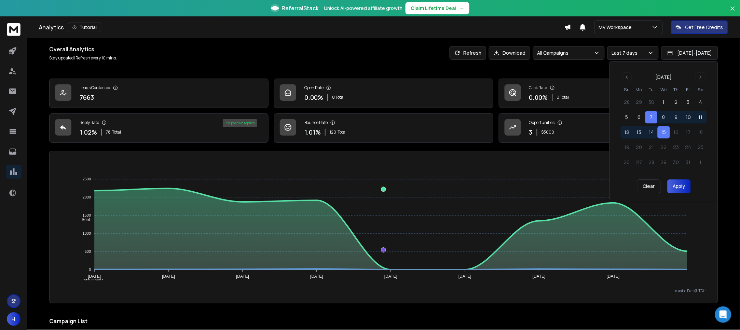
click at [675, 118] on button "9" at bounding box center [676, 117] width 12 height 12
click at [664, 133] on button "15" at bounding box center [664, 132] width 12 height 12
click at [679, 119] on button "9" at bounding box center [676, 117] width 12 height 12
click at [665, 130] on button "15" at bounding box center [664, 132] width 12 height 12
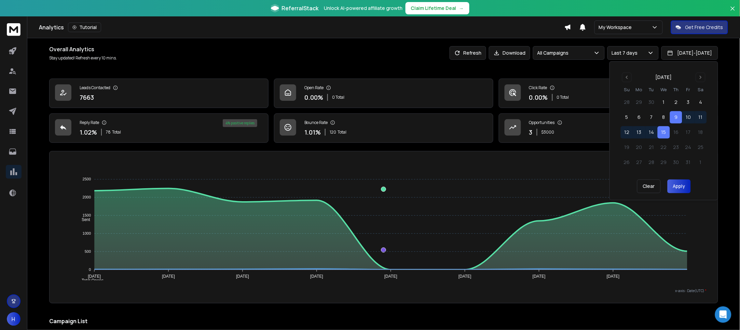
click at [673, 187] on button "Apply" at bounding box center [679, 187] width 23 height 14
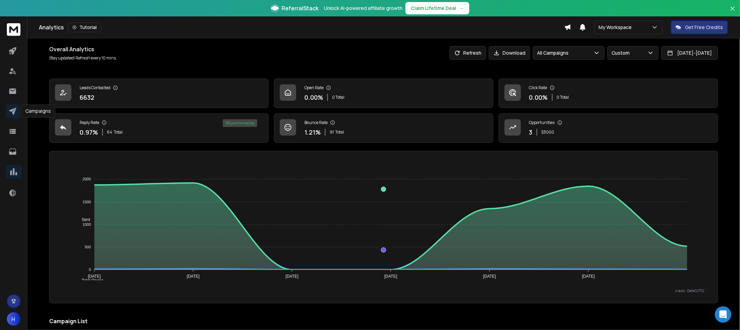
click at [9, 109] on icon at bounding box center [13, 111] width 8 height 8
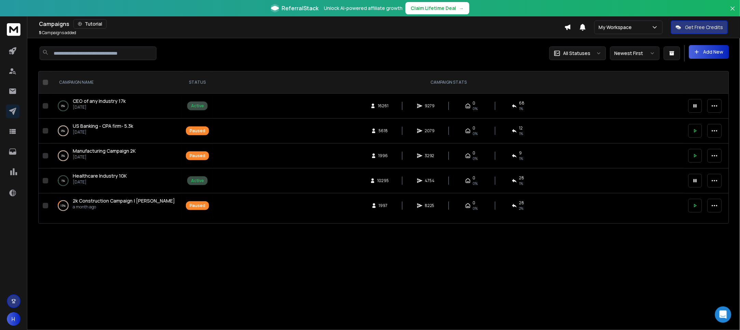
click at [92, 99] on span "CEO of any Industry 17k" at bounding box center [99, 101] width 53 height 6
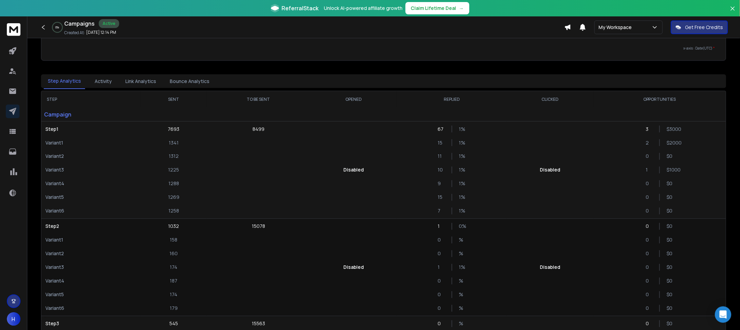
scroll to position [273, 0]
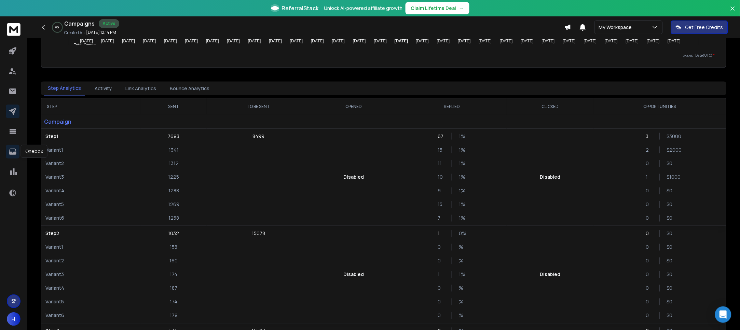
click at [14, 150] on icon at bounding box center [13, 152] width 8 height 8
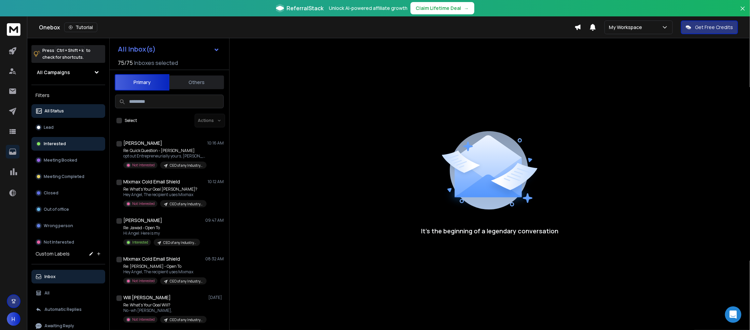
click at [64, 143] on p "Interested" at bounding box center [55, 143] width 22 height 5
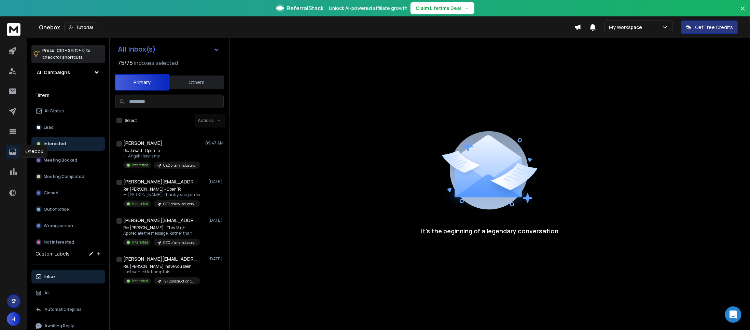
click at [10, 148] on icon at bounding box center [13, 152] width 8 height 8
click at [58, 110] on p "All Status" at bounding box center [53, 110] width 19 height 5
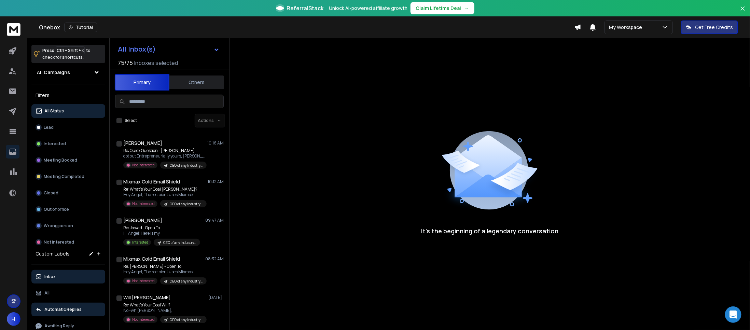
click at [70, 311] on p "Automatic Replies" at bounding box center [62, 309] width 37 height 5
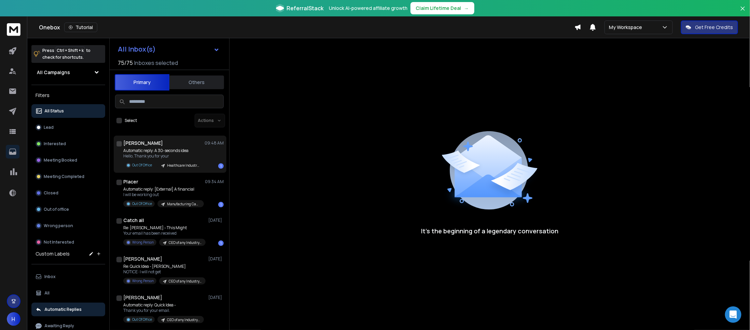
click at [195, 149] on p "Automatic reply: A 30-seconds idea" at bounding box center [163, 150] width 81 height 5
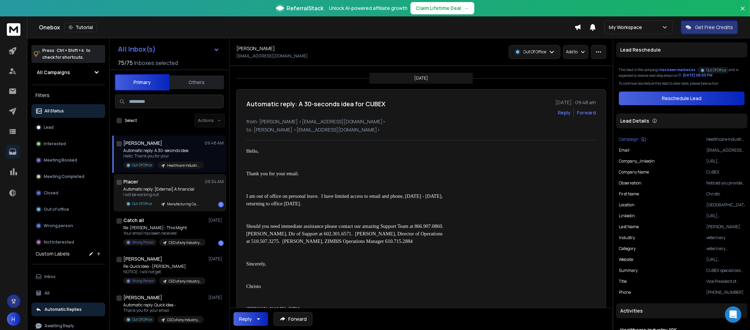
click at [196, 188] on p "Automatic reply: [External] A financial" at bounding box center [163, 189] width 81 height 5
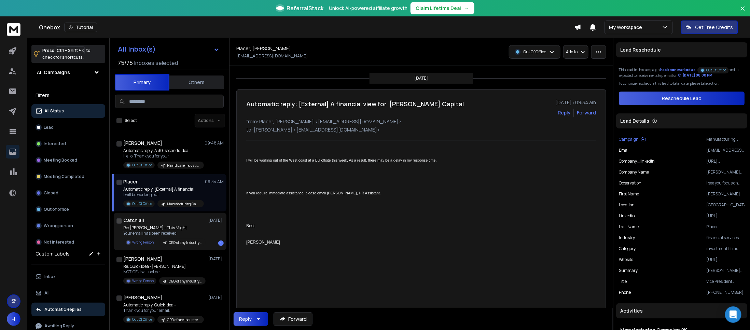
click at [192, 229] on p "Re: [PERSON_NAME] - This Might" at bounding box center [164, 227] width 82 height 5
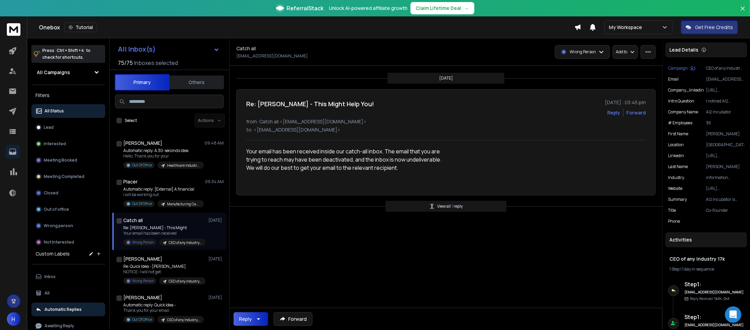
scroll to position [68, 0]
